Goal: Task Accomplishment & Management: Manage account settings

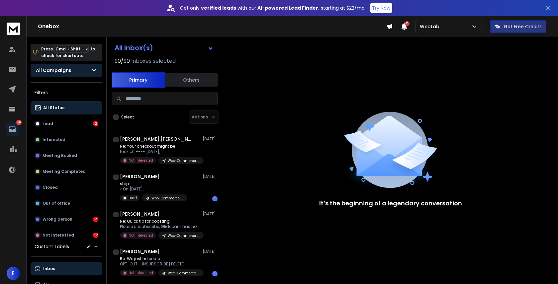
click at [92, 71] on icon at bounding box center [94, 70] width 4 height 2
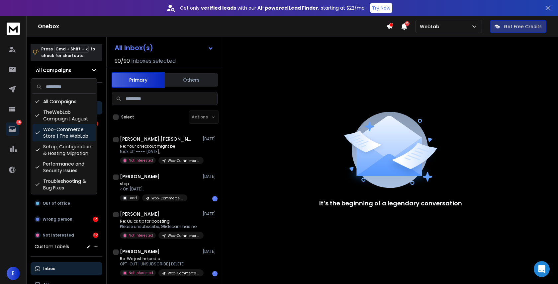
click at [39, 136] on icon at bounding box center [37, 132] width 5 height 5
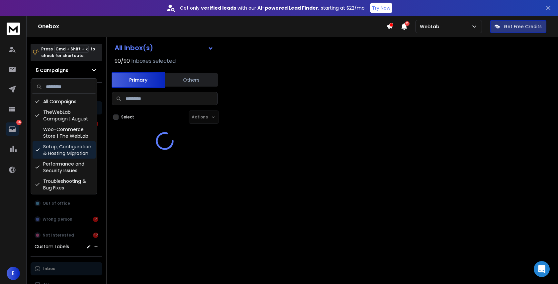
click at [37, 153] on icon at bounding box center [37, 150] width 5 height 5
click at [36, 170] on icon at bounding box center [37, 167] width 5 height 5
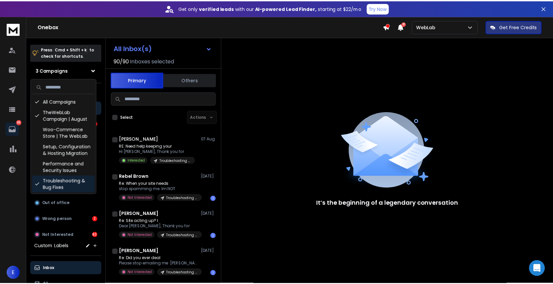
scroll to position [14, 0]
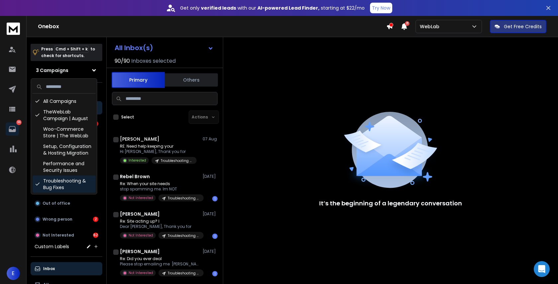
click at [37, 183] on icon at bounding box center [37, 184] width 5 height 5
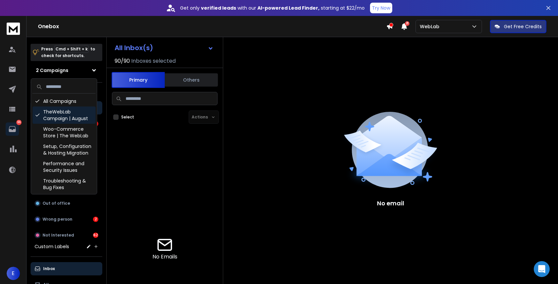
click at [55, 107] on div "TheWebLab Campaign | August" at bounding box center [64, 115] width 63 height 17
click at [262, 81] on div "No email" at bounding box center [390, 158] width 335 height 242
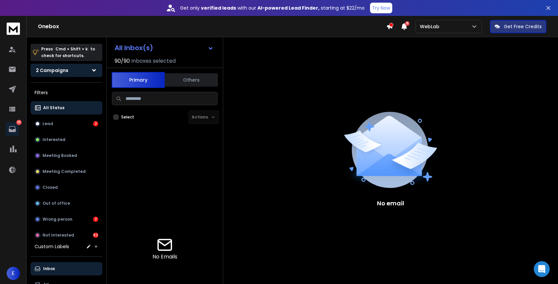
click at [92, 70] on icon at bounding box center [94, 70] width 4 height 2
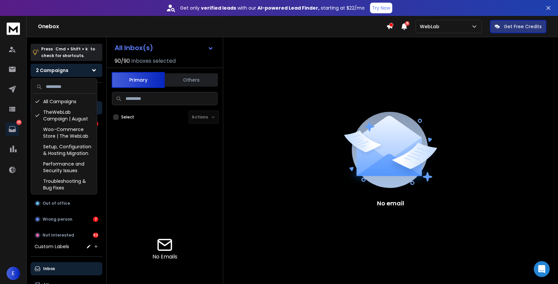
click at [91, 70] on icon at bounding box center [94, 70] width 6 height 6
click at [92, 70] on icon at bounding box center [94, 70] width 4 height 2
click at [259, 70] on div "No email" at bounding box center [390, 158] width 335 height 242
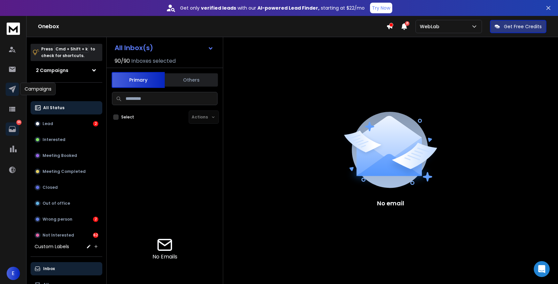
click at [12, 88] on icon at bounding box center [12, 89] width 7 height 7
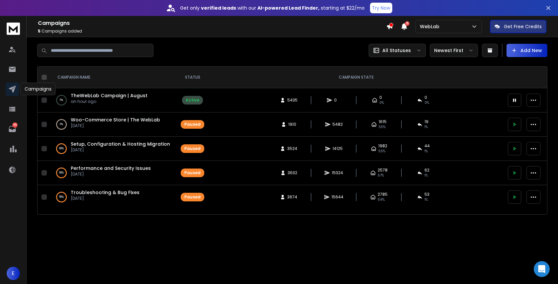
click at [121, 97] on span "TheWebLab Campaign | August" at bounding box center [109, 95] width 77 height 7
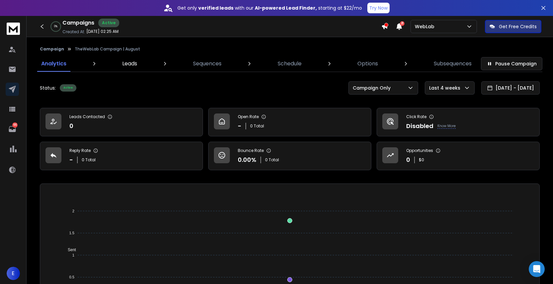
click at [131, 62] on p "Leads" at bounding box center [129, 64] width 15 height 8
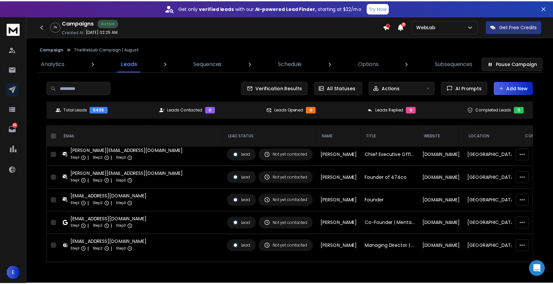
scroll to position [581, 0]
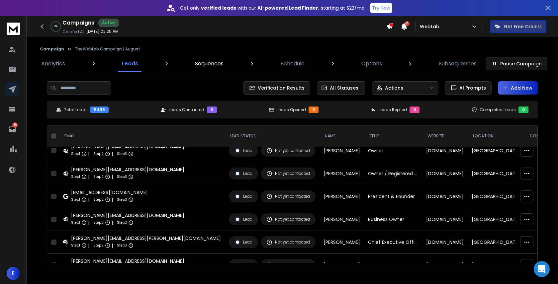
click at [208, 63] on p "Sequences" at bounding box center [209, 64] width 29 height 8
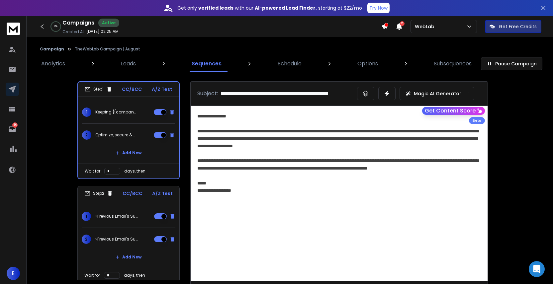
click at [111, 135] on p "Optimize, secure & maintain {{companyName}}’s WordPress site" at bounding box center [116, 135] width 43 height 5
type input "**********"
click at [113, 216] on p "<Previous Email's Subject>" at bounding box center [116, 216] width 43 height 5
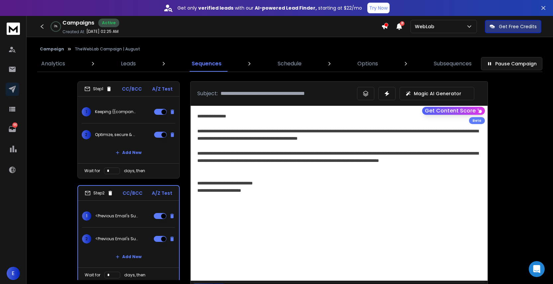
scroll to position [23, 0]
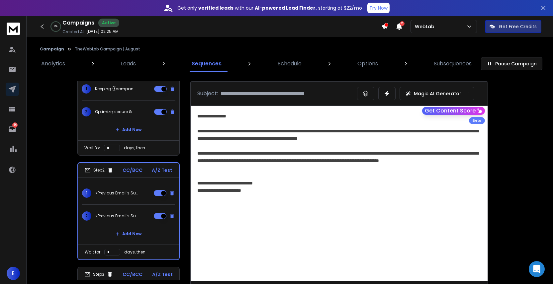
click at [115, 215] on p "<Previous Email's Subject>" at bounding box center [116, 216] width 43 height 5
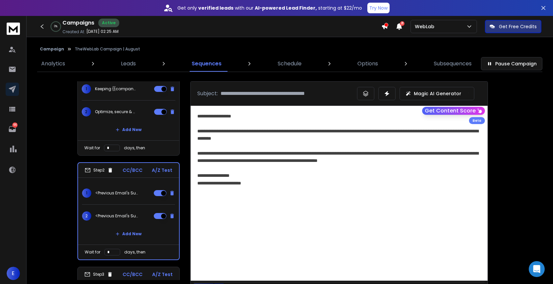
click at [115, 195] on p "<Previous Email's Subject>" at bounding box center [116, 193] width 43 height 5
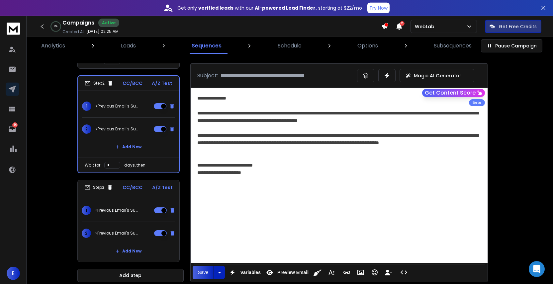
scroll to position [25, 0]
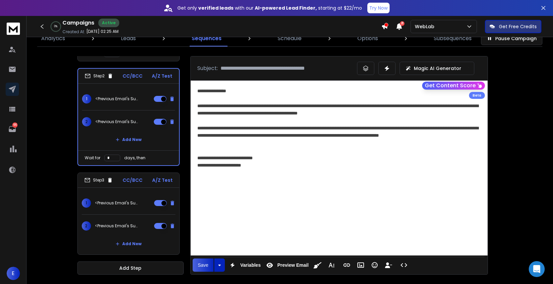
click at [116, 203] on p "<Previous Email's Subject>" at bounding box center [116, 203] width 43 height 5
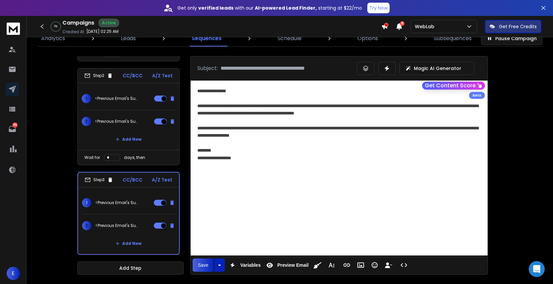
click at [113, 224] on p "<Previous Email's Subject>" at bounding box center [116, 225] width 43 height 5
click at [106, 201] on p "<Previous Email's Subject>" at bounding box center [116, 202] width 43 height 5
click at [126, 98] on p "<Previous Email's Subject>" at bounding box center [116, 98] width 43 height 5
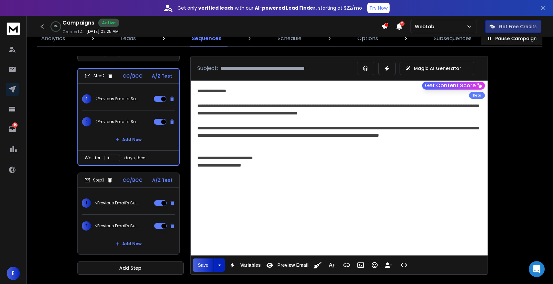
click at [125, 124] on p "<Previous Email's Subject>" at bounding box center [116, 121] width 43 height 5
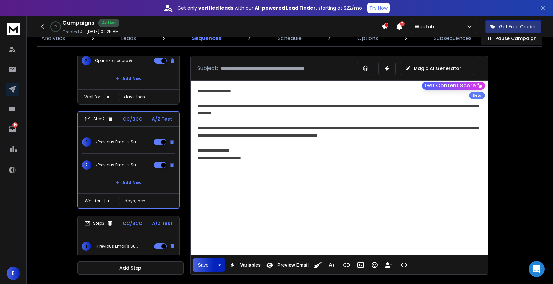
scroll to position [0, 0]
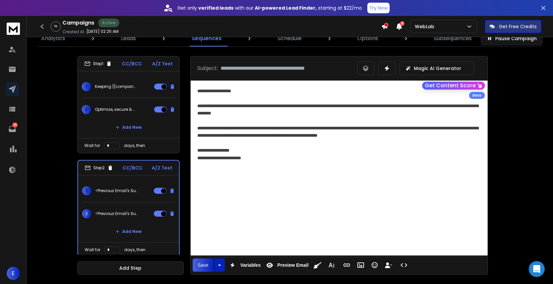
click at [125, 88] on p "Keeping {{companyName}}’s WordPress site fast & secure" at bounding box center [116, 86] width 43 height 5
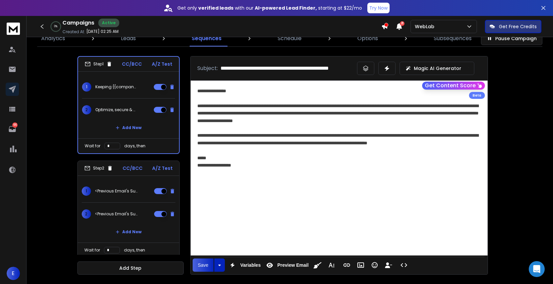
click at [120, 112] on p "Optimize, secure & maintain {{companyName}}’s WordPress site" at bounding box center [116, 109] width 43 height 5
type input "**********"
click at [112, 190] on p "<Previous Email's Subject>" at bounding box center [116, 191] width 43 height 5
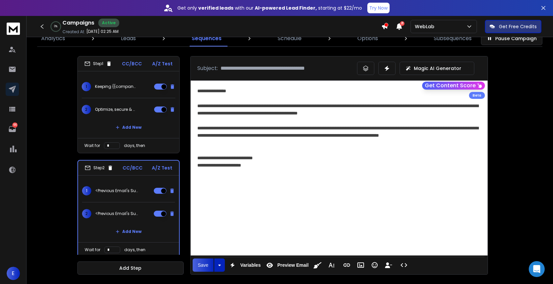
click at [112, 212] on p "<Previous Email's Subject>" at bounding box center [116, 213] width 43 height 5
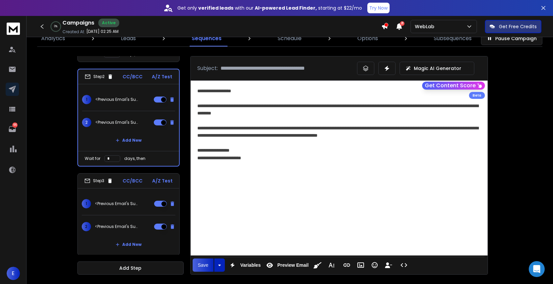
scroll to position [92, 0]
click at [120, 205] on p "<Previous Email's Subject>" at bounding box center [116, 203] width 43 height 5
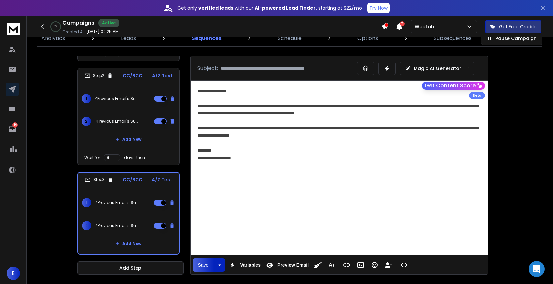
click at [120, 228] on p "<Previous Email's Subject>" at bounding box center [116, 225] width 43 height 5
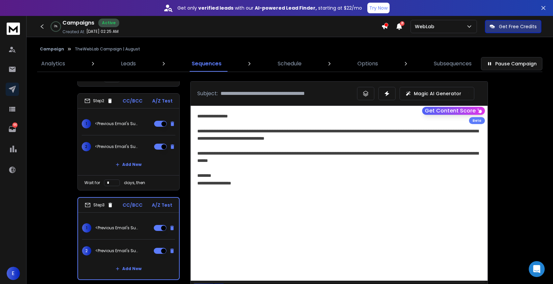
scroll to position [0, 0]
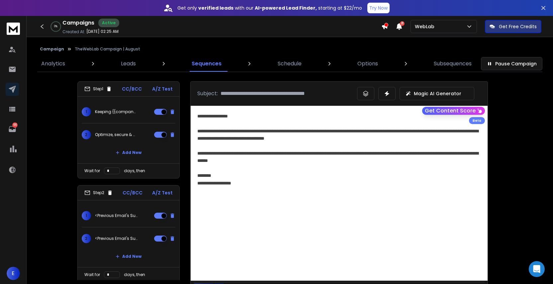
click at [127, 112] on p "Keeping {{companyName}}’s WordPress site fast & secure" at bounding box center [116, 111] width 43 height 5
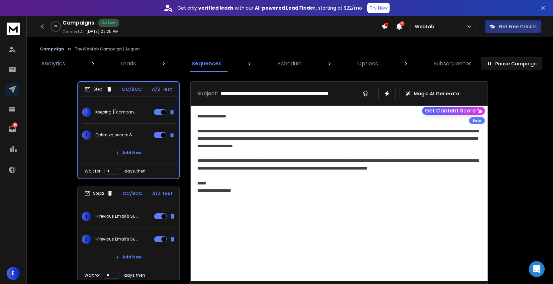
click at [113, 136] on p "Optimize, secure & maintain {{companyName}}’s WordPress site" at bounding box center [116, 135] width 43 height 5
click at [118, 113] on p "Keeping {{companyName}}’s WordPress site fast & secure" at bounding box center [116, 112] width 43 height 5
type input "**********"
click at [261, 132] on div "**********" at bounding box center [339, 139] width 284 height 22
click at [114, 110] on p "Keeping {{companyName}}’s WordPress site fast & secure" at bounding box center [116, 112] width 43 height 5
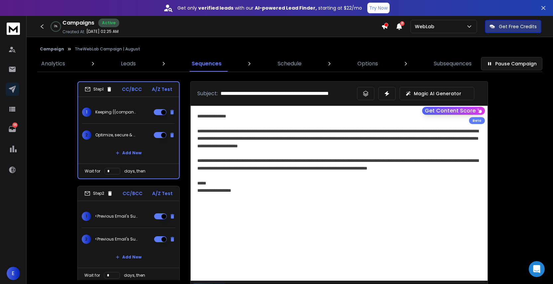
click at [116, 112] on p "Keeping {{companyName}}’s WordPress site fast & secure" at bounding box center [116, 112] width 43 height 5
click at [300, 146] on div "**********" at bounding box center [339, 139] width 284 height 22
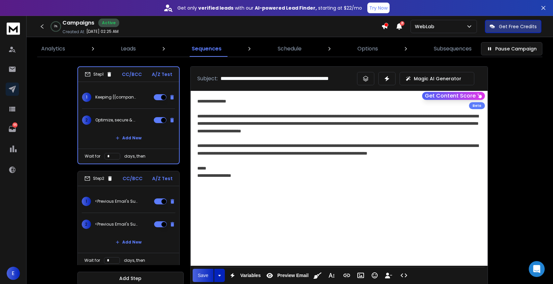
scroll to position [16, 0]
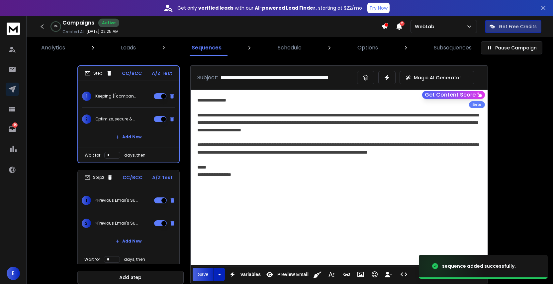
click at [117, 120] on p "Optimize, secure & maintain {{companyName}}’s WordPress site" at bounding box center [116, 119] width 43 height 5
type input "**********"
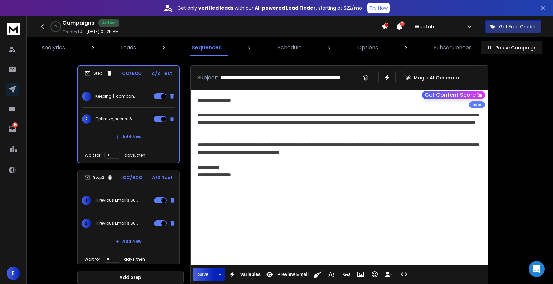
drag, startPoint x: 262, startPoint y: 115, endPoint x: 303, endPoint y: 116, distance: 40.9
click at [262, 115] on div "**********" at bounding box center [339, 123] width 284 height 22
click at [116, 98] on p "Keeping {{companyName}}’s WordPress site fast & secure" at bounding box center [116, 96] width 43 height 5
click at [120, 119] on p "Optimize, secure & maintain {{companyName}}’s WordPress site" at bounding box center [116, 119] width 43 height 5
click at [121, 97] on p "Keeping {{companyName}}’s WordPress site fast & secure" at bounding box center [116, 96] width 43 height 5
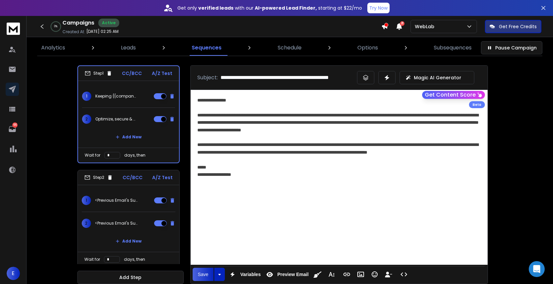
click at [120, 118] on p "Optimize, secure & maintain {{companyName}}’s WordPress site" at bounding box center [116, 119] width 43 height 5
click at [122, 97] on p "Keeping {{companyName}}’s WordPress site fast & secure" at bounding box center [116, 96] width 43 height 5
click at [120, 117] on p "Optimize, secure & maintain {{companyName}}’s WordPress site" at bounding box center [116, 119] width 43 height 5
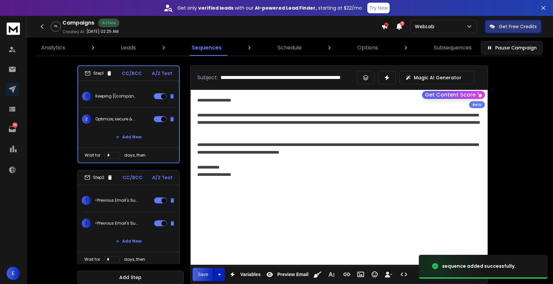
click at [112, 98] on p "Keeping {{companyName}}’s WordPress site fast & secure" at bounding box center [116, 96] width 43 height 5
click at [116, 122] on div "2 Optimize, secure & maintain {{companyName}}’s WordPress site" at bounding box center [110, 119] width 56 height 9
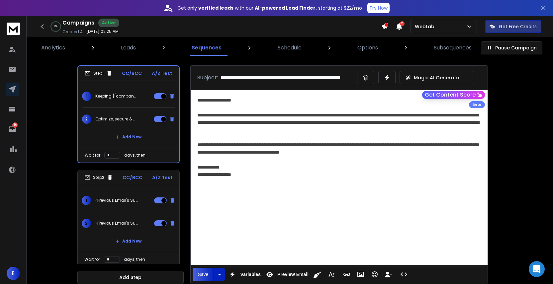
click at [114, 98] on p "Keeping {{companyName}}’s WordPress site fast & secure" at bounding box center [116, 96] width 43 height 5
click at [116, 118] on p "Optimize, secure & maintain {{companyName}}’s WordPress site" at bounding box center [116, 119] width 43 height 5
click at [113, 96] on p "Keeping {{companyName}}’s WordPress site fast & secure" at bounding box center [116, 96] width 43 height 5
click at [117, 117] on p "Optimize, secure & maintain {{companyName}}’s WordPress site" at bounding box center [116, 119] width 43 height 5
click at [121, 96] on p "Keeping {{companyName}}’s WordPress site fast & secure" at bounding box center [116, 96] width 43 height 5
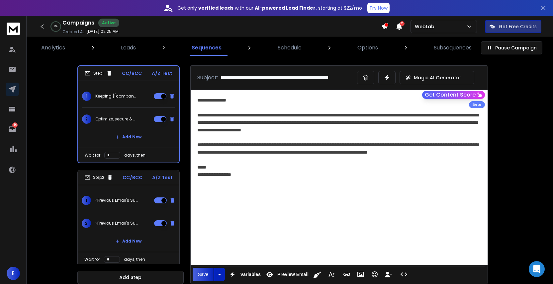
click at [118, 121] on p "Optimize, secure & maintain {{companyName}}’s WordPress site" at bounding box center [116, 119] width 43 height 5
click at [111, 96] on p "Keeping {{companyName}}’s WordPress site fast & secure" at bounding box center [116, 96] width 43 height 5
click at [114, 120] on p "Optimize, secure & maintain {{companyName}}’s WordPress site" at bounding box center [116, 119] width 43 height 5
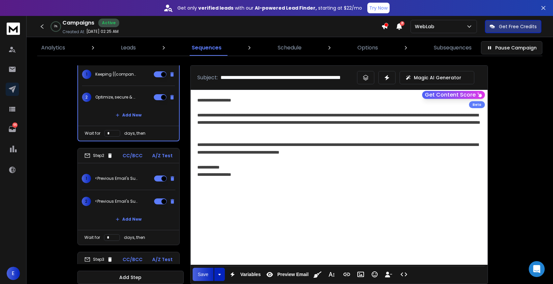
scroll to position [0, 0]
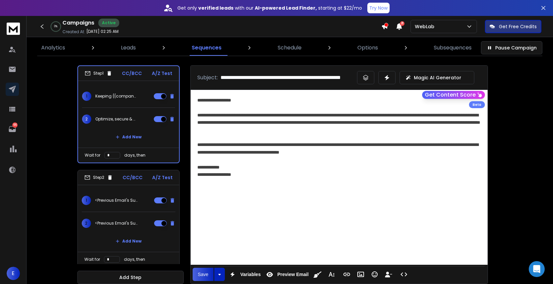
click at [119, 121] on p "Optimize, secure & maintain {{companyName}}’s WordPress site" at bounding box center [116, 119] width 43 height 5
click at [107, 97] on p "Keeping {{companyName}}’s WordPress site fast & secure" at bounding box center [116, 96] width 43 height 5
click at [114, 122] on p "Optimize, secure & maintain {{companyName}}’s WordPress site" at bounding box center [116, 119] width 43 height 5
click at [125, 96] on p "Keeping {{companyName}}’s WordPress site fast & secure" at bounding box center [116, 96] width 43 height 5
click at [122, 123] on div "2 Optimize, secure & maintain {{companyName}}’s WordPress site" at bounding box center [110, 119] width 56 height 9
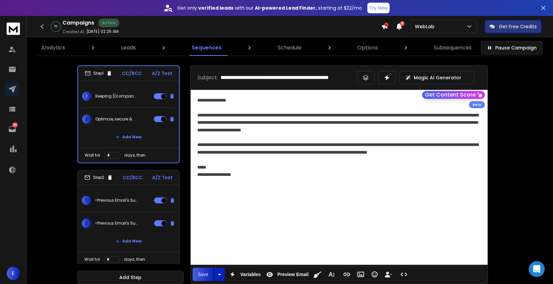
type input "**********"
click at [291, 48] on p "Schedule" at bounding box center [290, 48] width 24 height 8
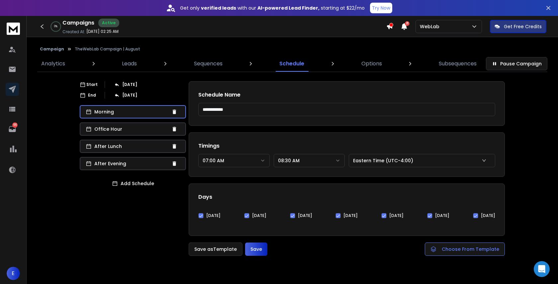
type input "*******"
click at [368, 64] on p "Options" at bounding box center [372, 64] width 21 height 8
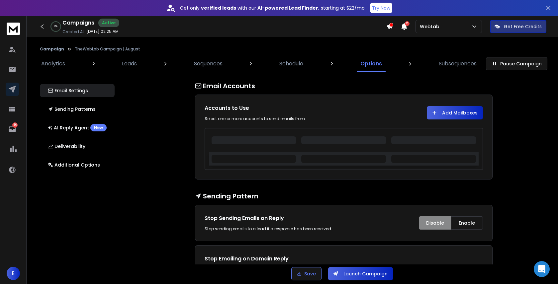
select select "*********"
type input "****"
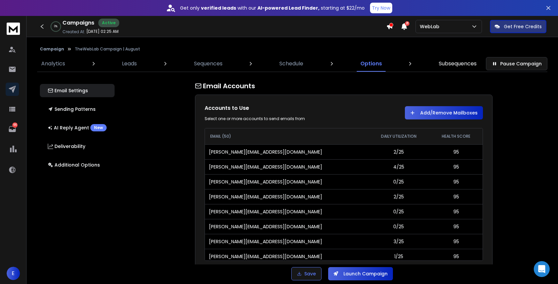
click at [460, 64] on p "Subsequences" at bounding box center [458, 64] width 38 height 8
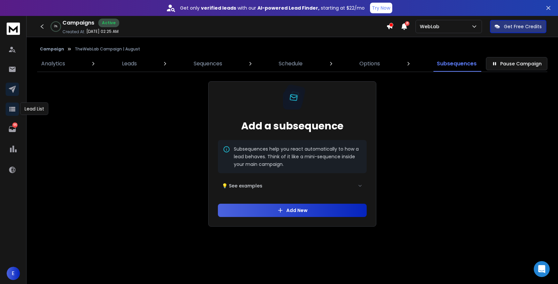
click at [12, 110] on icon at bounding box center [12, 109] width 8 height 8
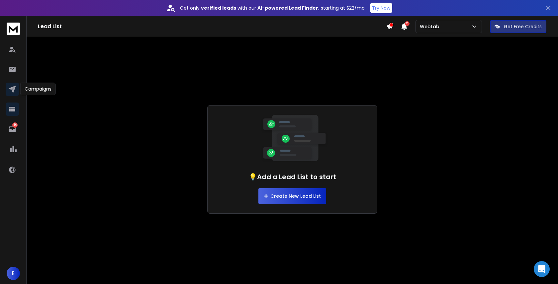
click at [13, 89] on icon at bounding box center [12, 89] width 7 height 7
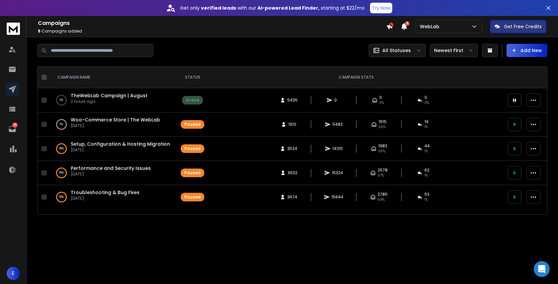
click at [102, 97] on span "TheWebLab Campaign | August" at bounding box center [109, 95] width 77 height 7
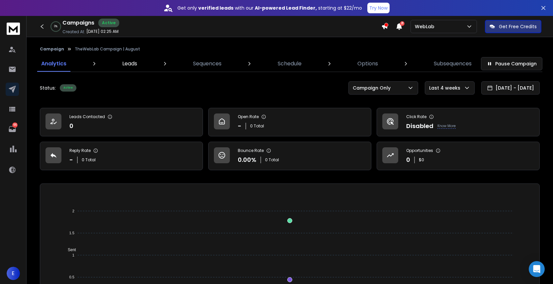
click at [133, 61] on p "Leads" at bounding box center [129, 64] width 15 height 8
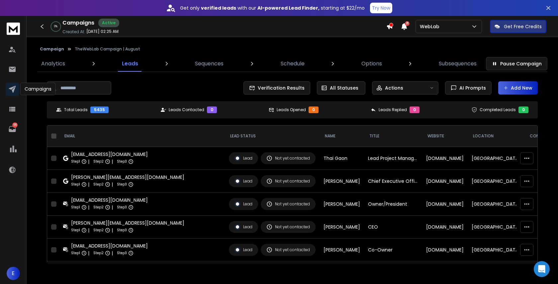
click at [11, 89] on icon at bounding box center [12, 89] width 7 height 7
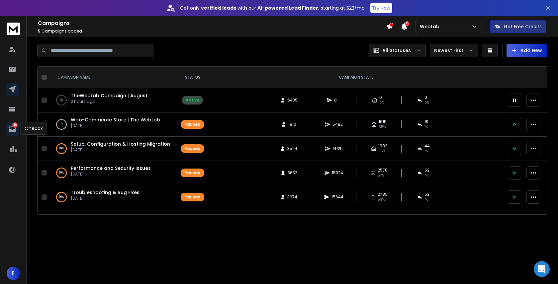
click at [10, 127] on icon at bounding box center [12, 129] width 8 height 8
